Goal: Navigation & Orientation: Find specific page/section

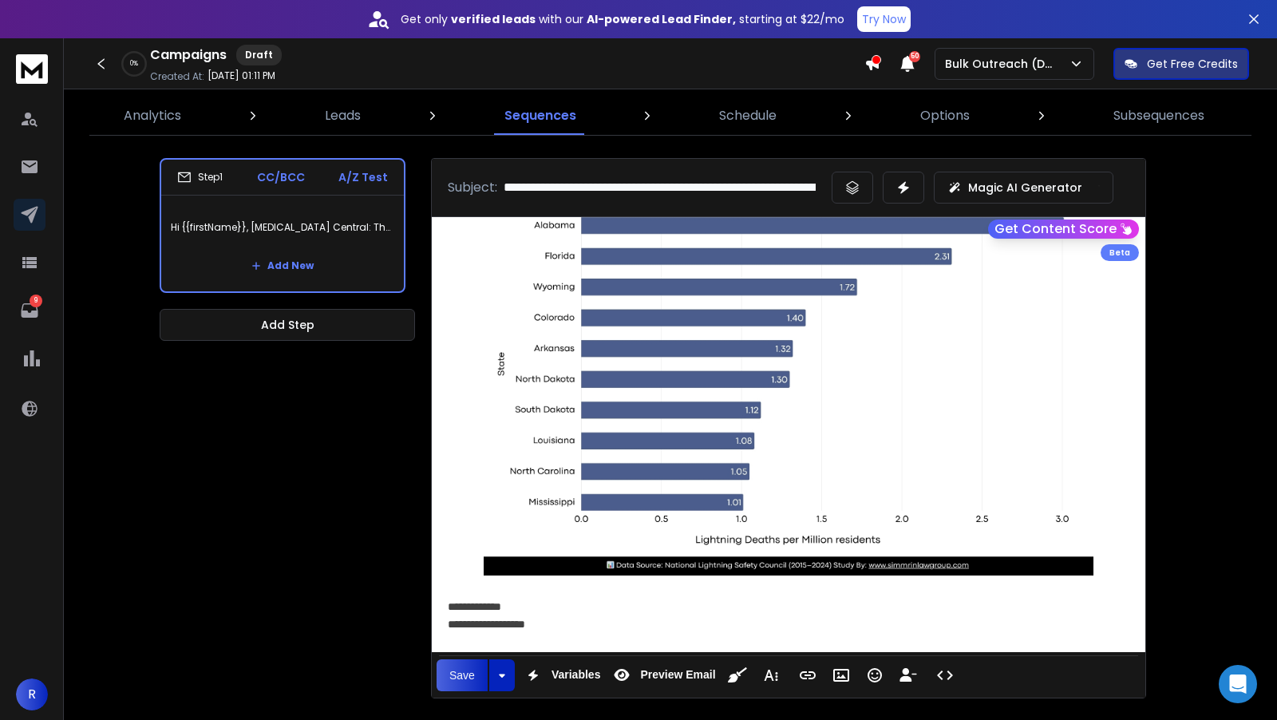
scroll to position [1745, 0]
click at [815, 520] on img at bounding box center [788, 359] width 611 height 431
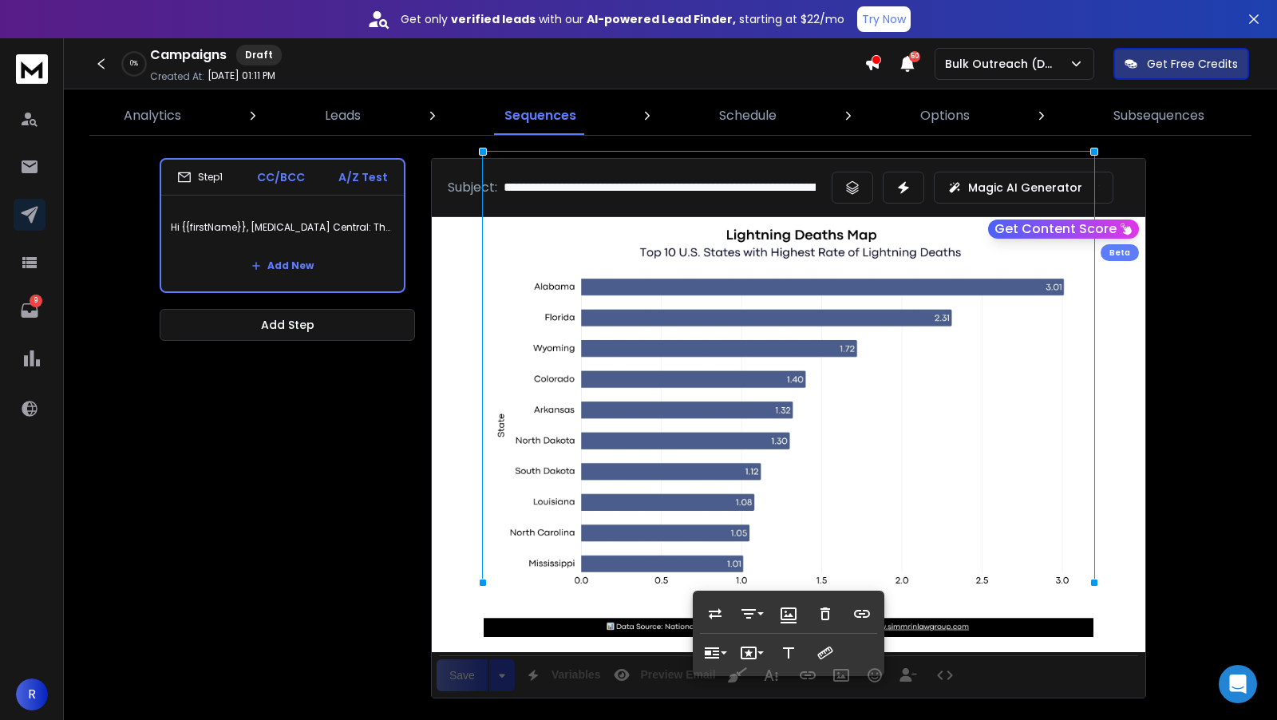
scroll to position [1630, 0]
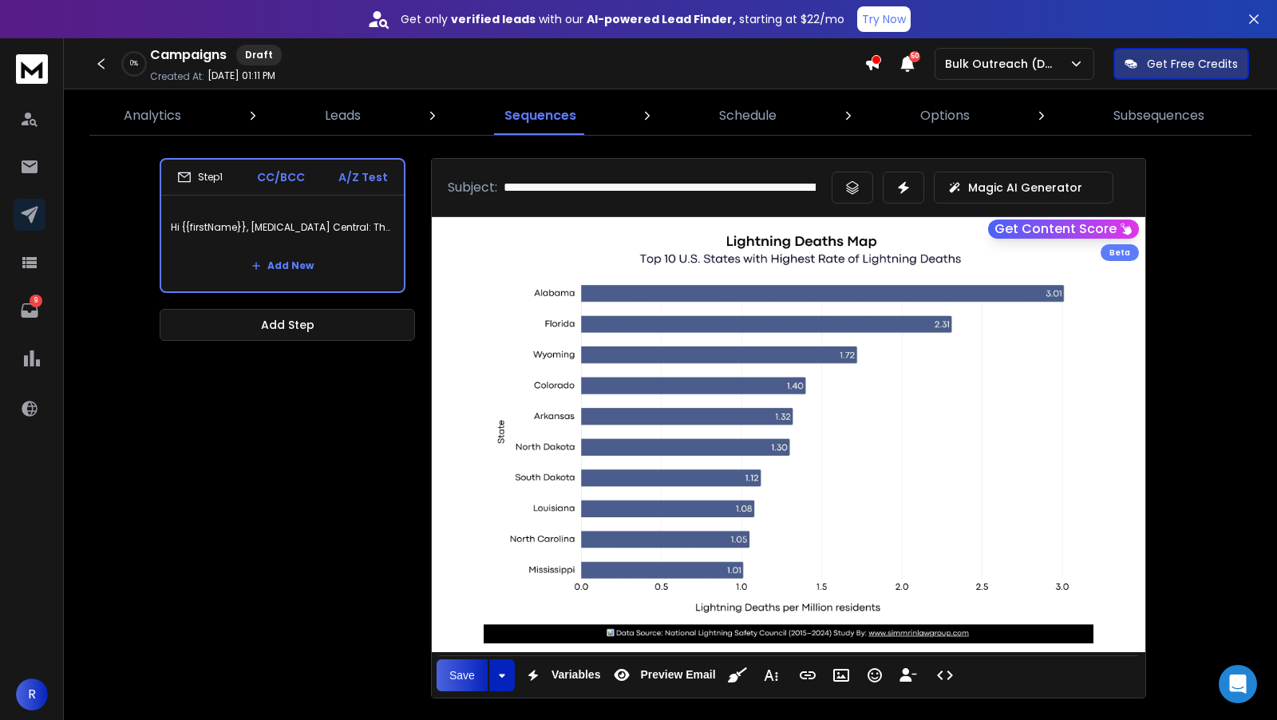
click at [745, 381] on img at bounding box center [788, 427] width 611 height 431
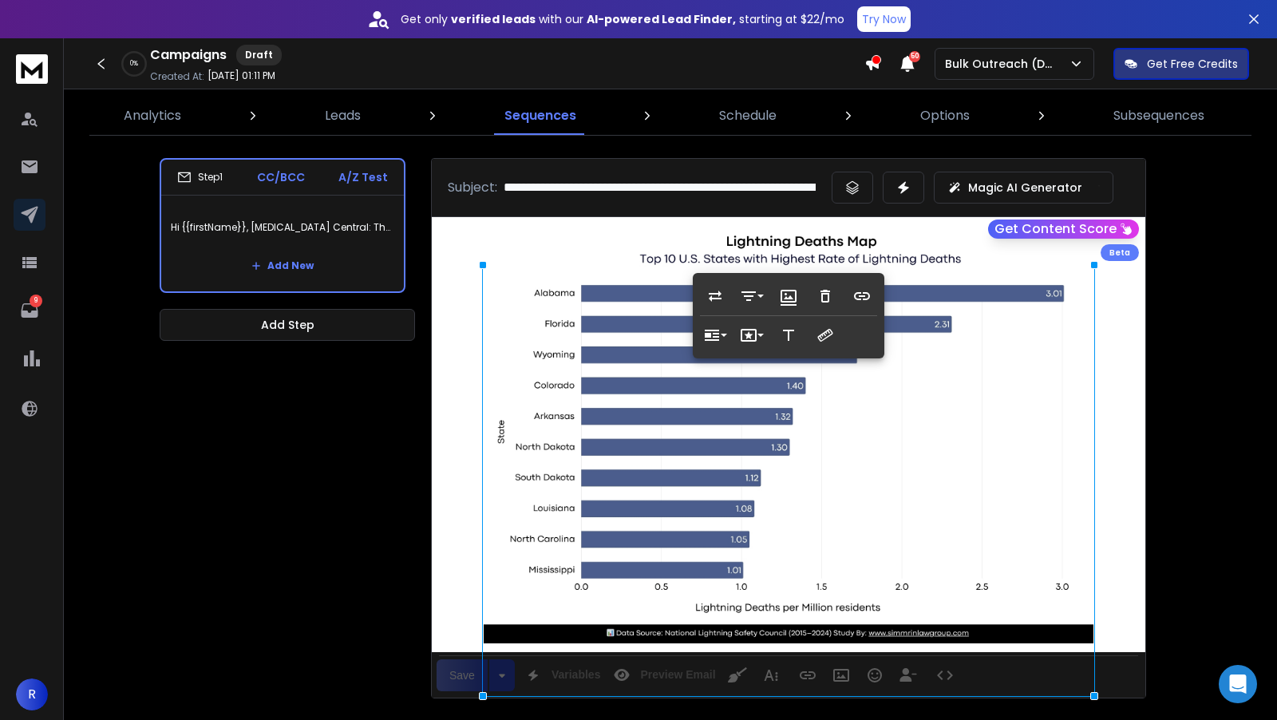
click at [1006, 548] on img at bounding box center [788, 427] width 611 height 431
click at [1249, 588] on div "**********" at bounding box center [670, 428] width 1162 height 553
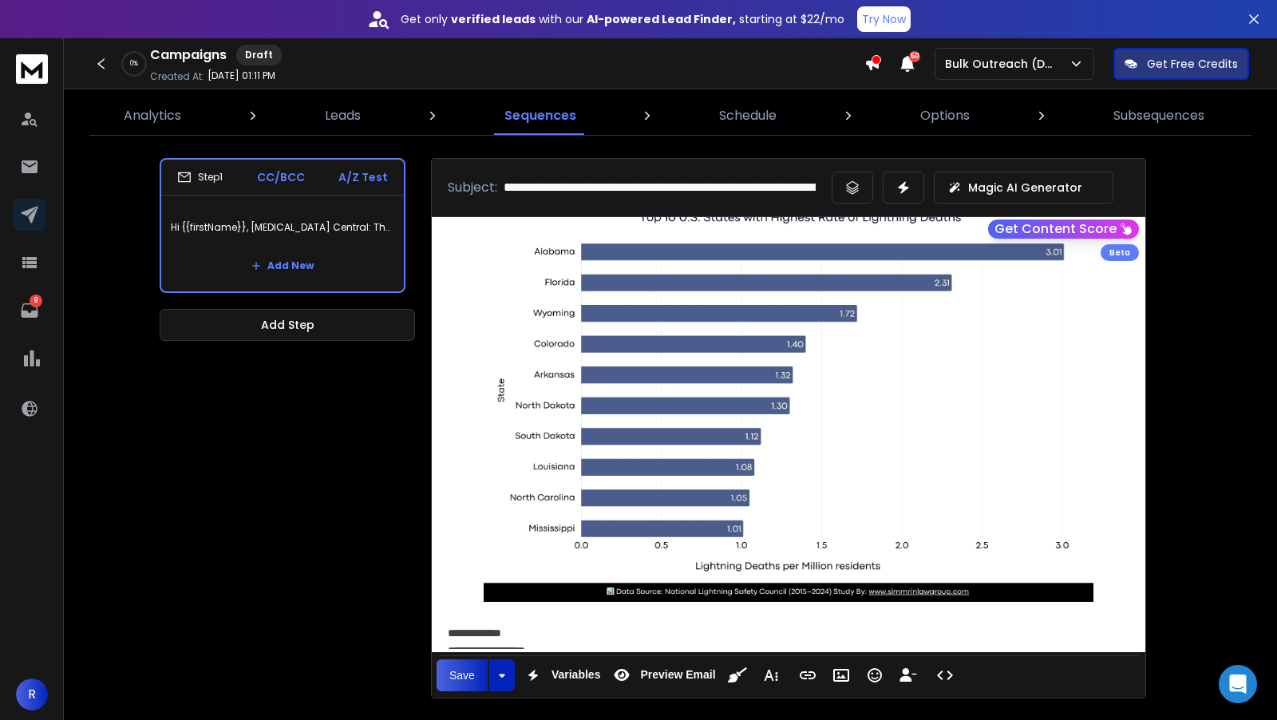
scroll to position [1677, 0]
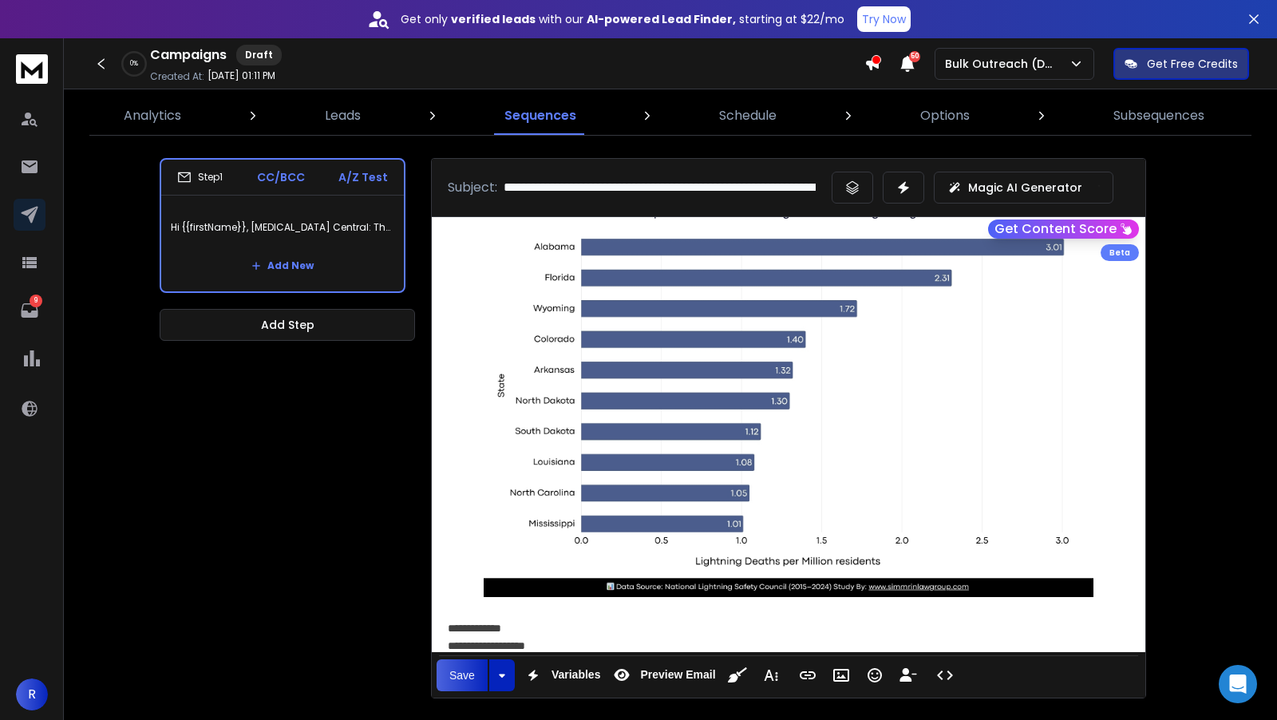
click at [929, 508] on img at bounding box center [788, 381] width 611 height 431
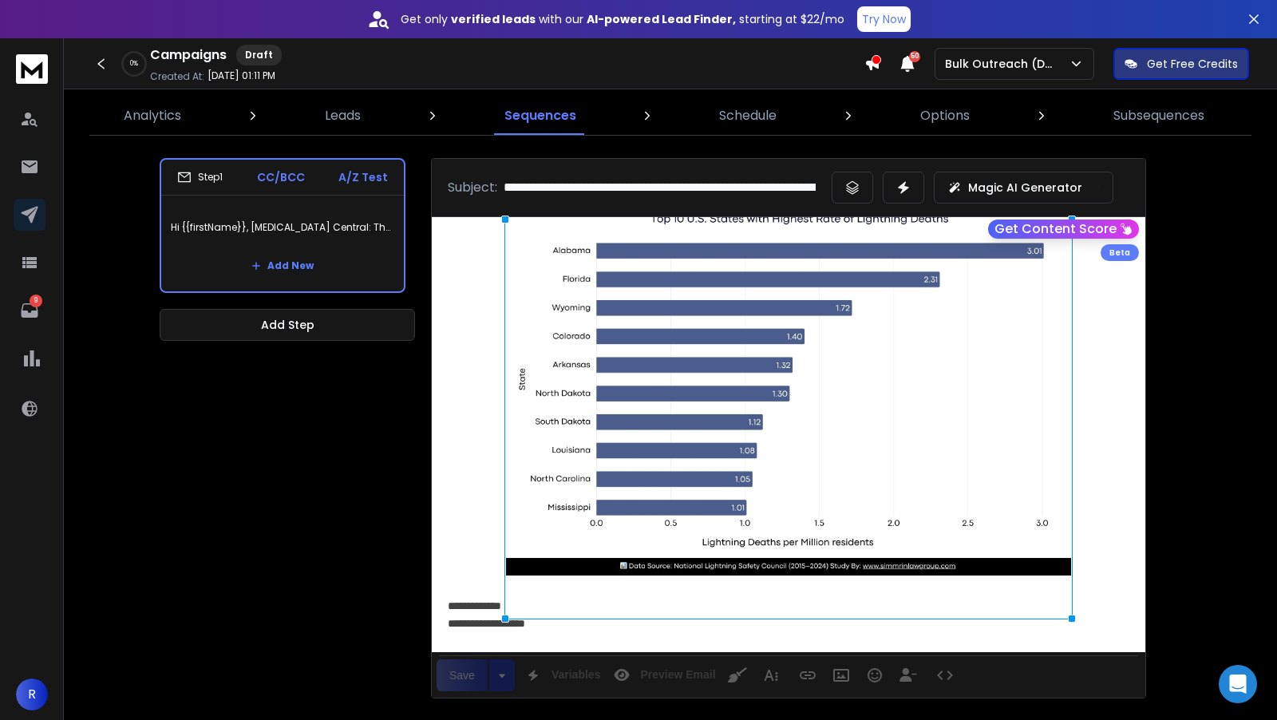
drag, startPoint x: 1093, startPoint y: 646, endPoint x: 1050, endPoint y: 599, distance: 62.7
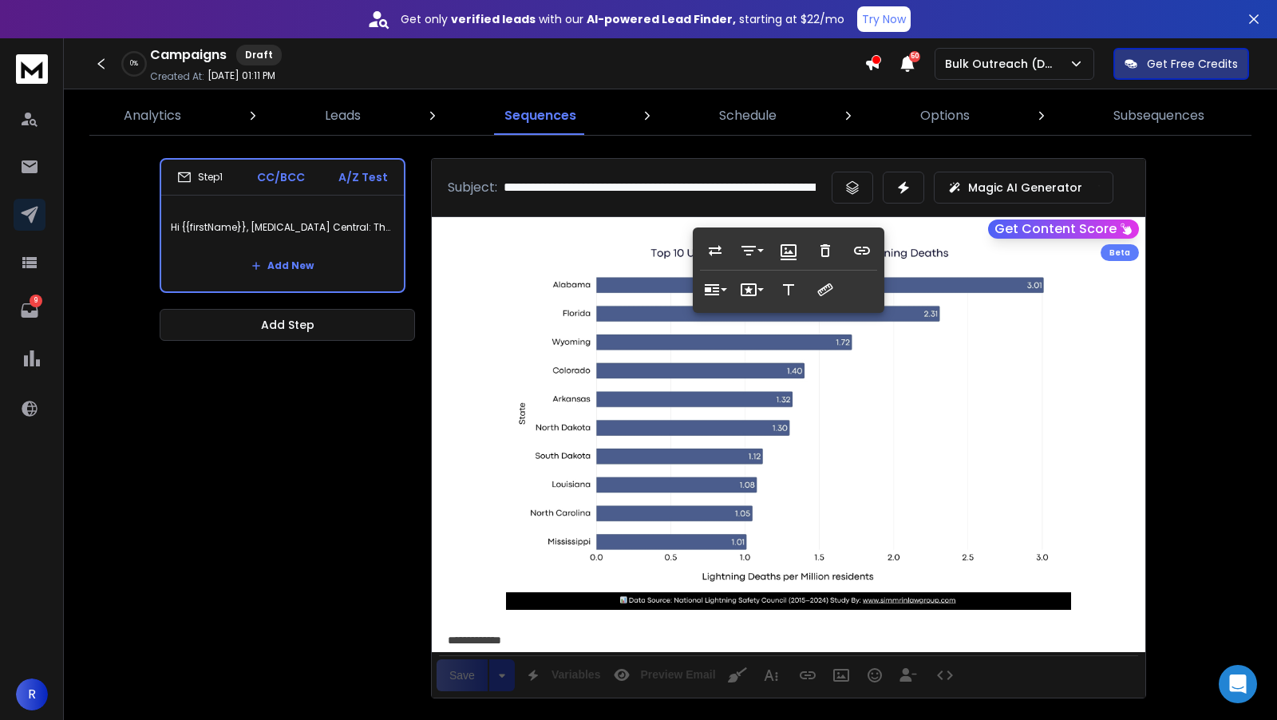
scroll to position [1641, 0]
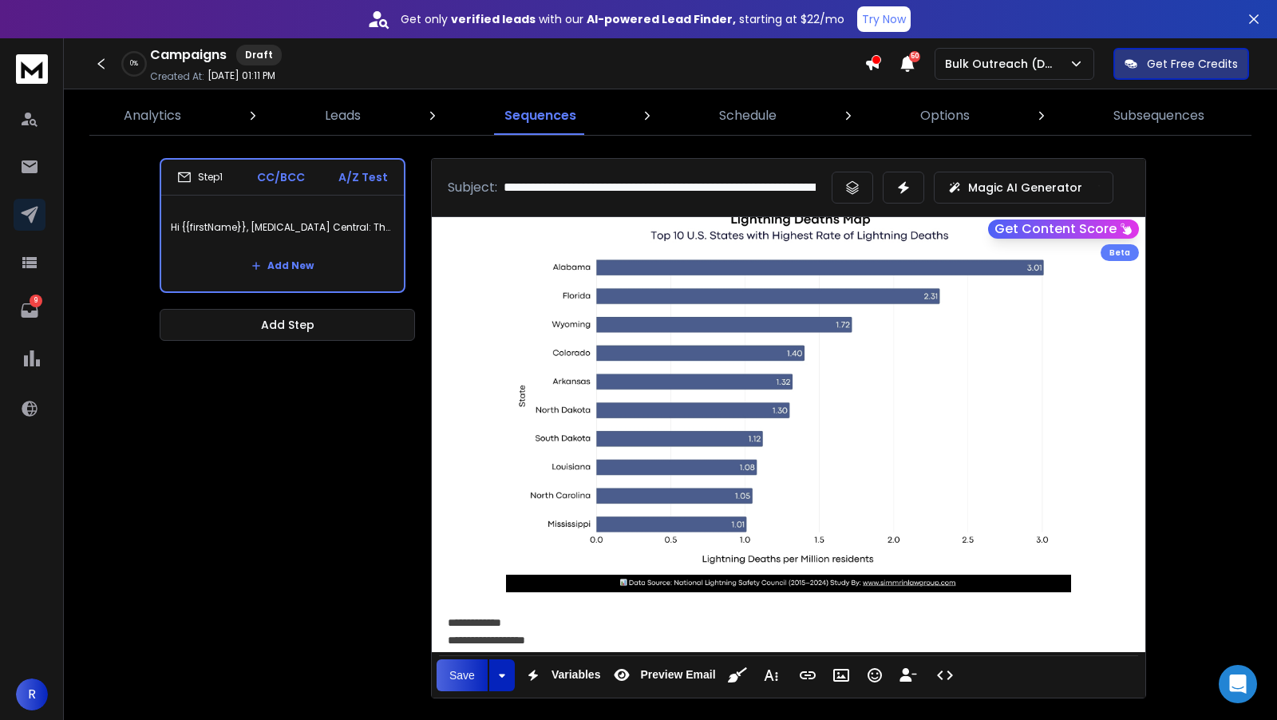
scroll to position [1648, 0]
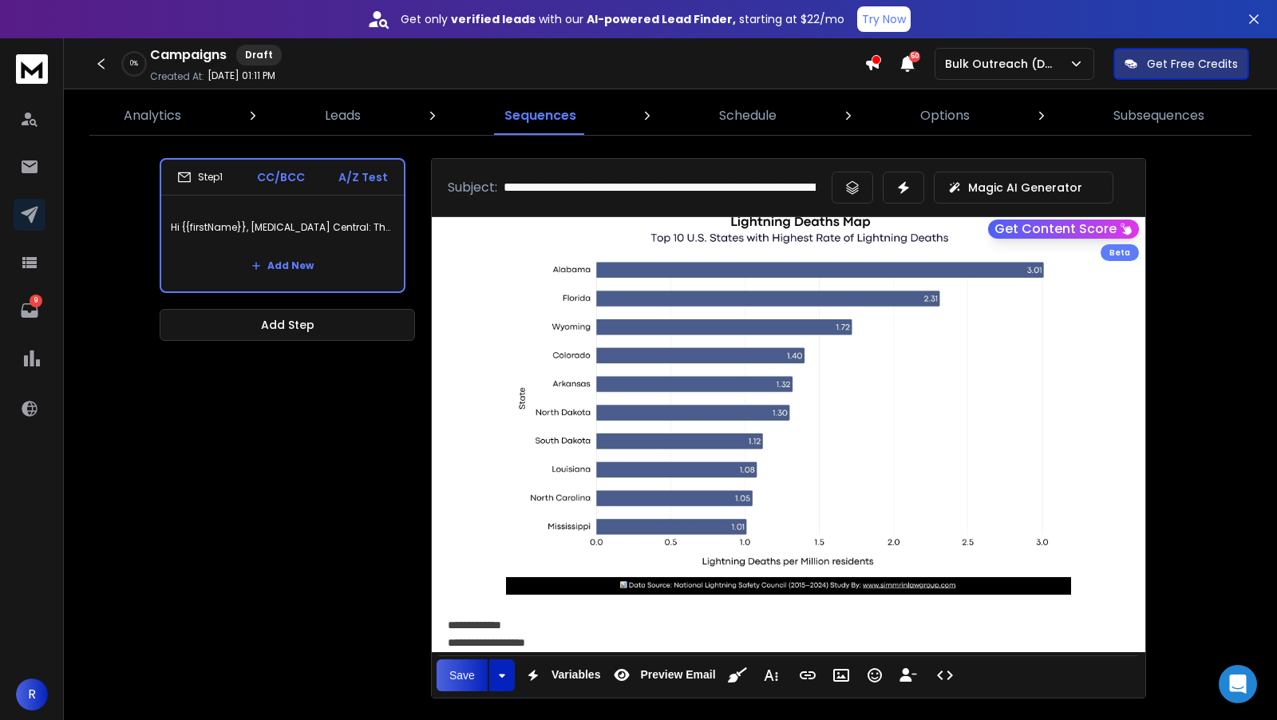
click at [1008, 539] on img at bounding box center [788, 395] width 567 height 400
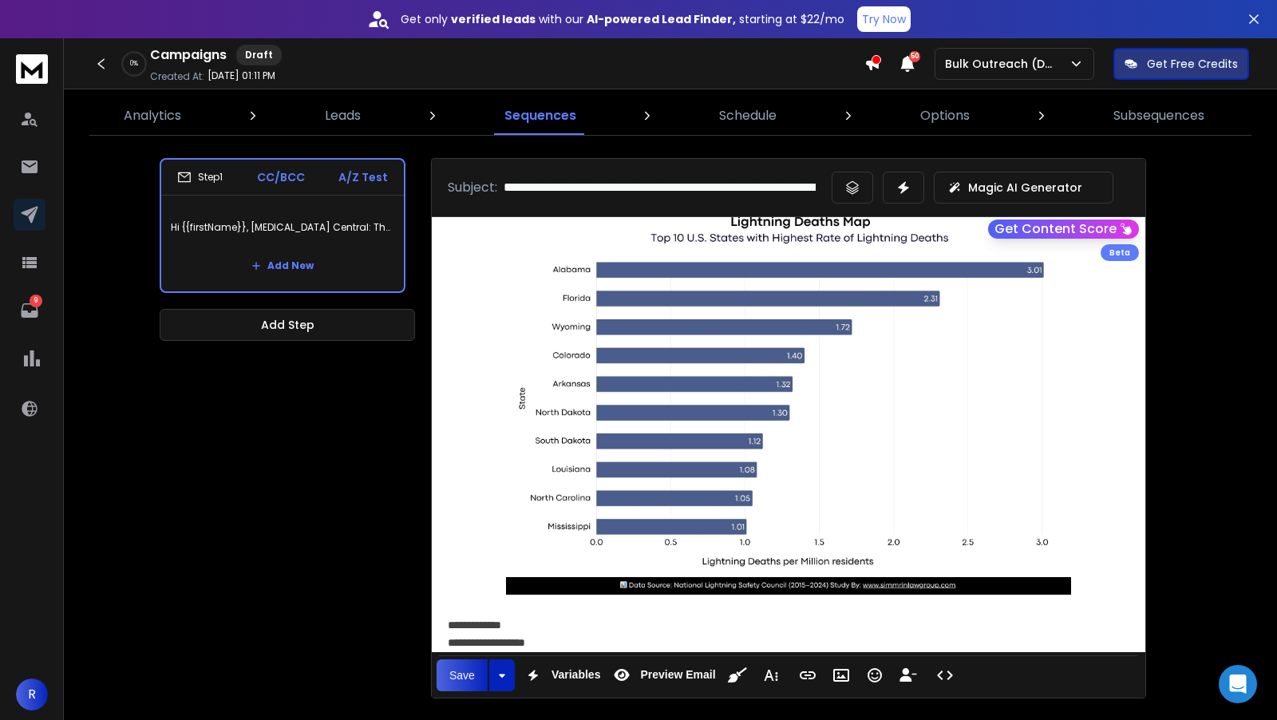
click at [966, 496] on img at bounding box center [788, 395] width 567 height 400
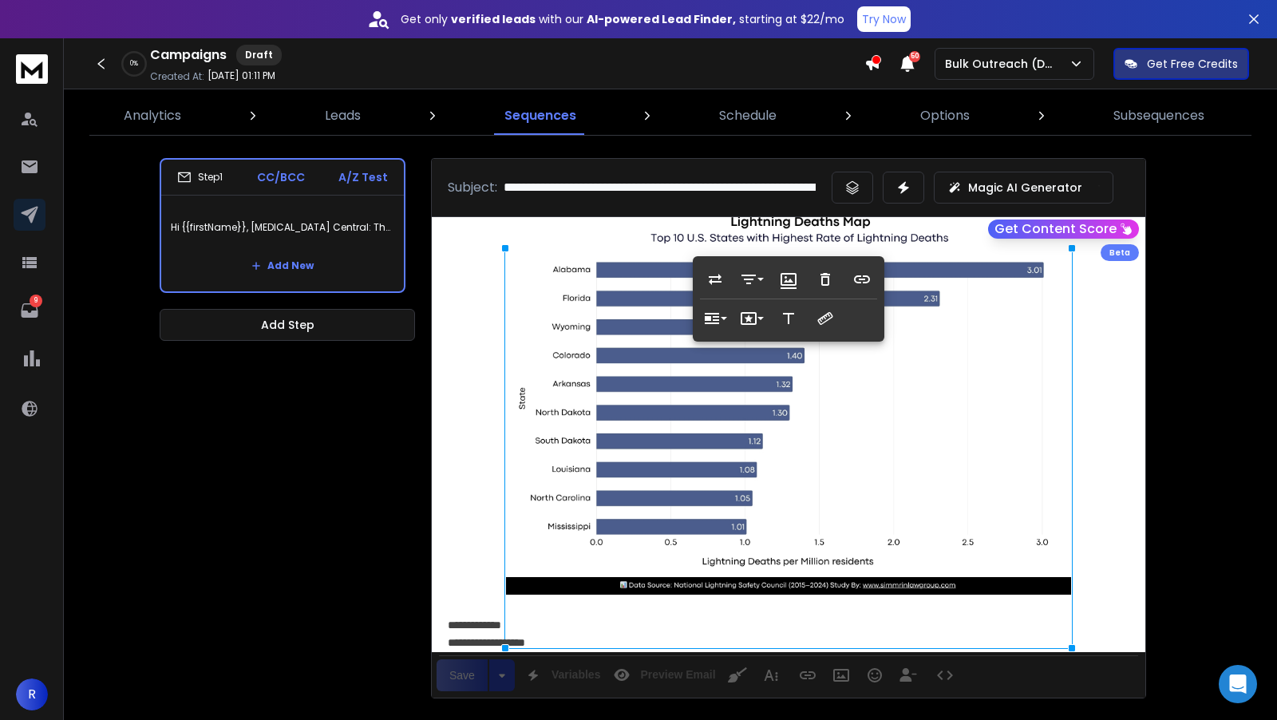
click at [966, 366] on img at bounding box center [788, 395] width 567 height 400
